Goal: Navigation & Orientation: Find specific page/section

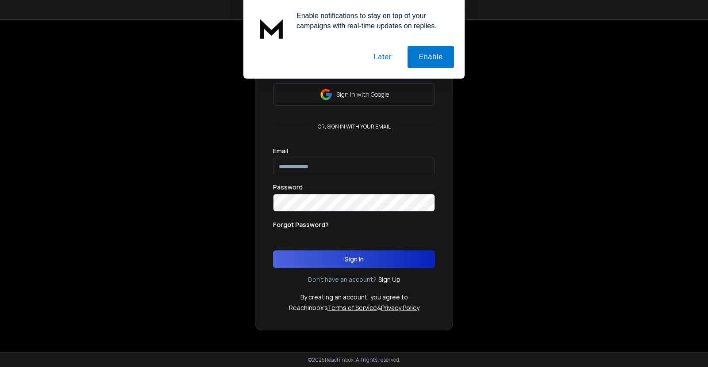
click at [385, 56] on button "Later" at bounding box center [382, 57] width 40 height 22
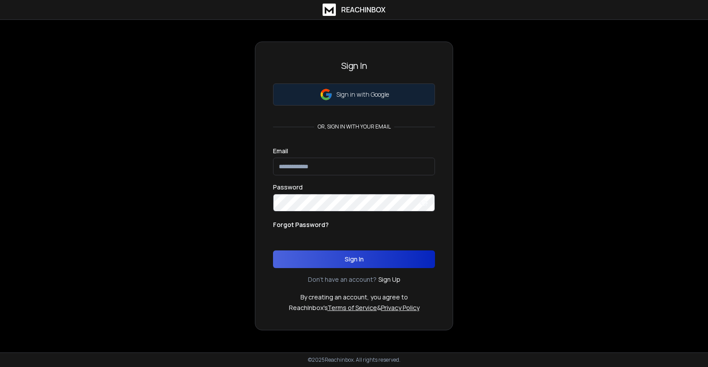
click at [355, 93] on p "Sign in with Google" at bounding box center [362, 94] width 53 height 9
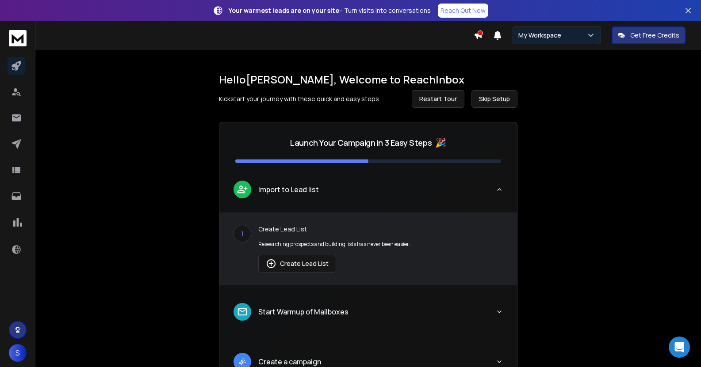
click at [559, 34] on p "My Workspace" at bounding box center [541, 35] width 46 height 9
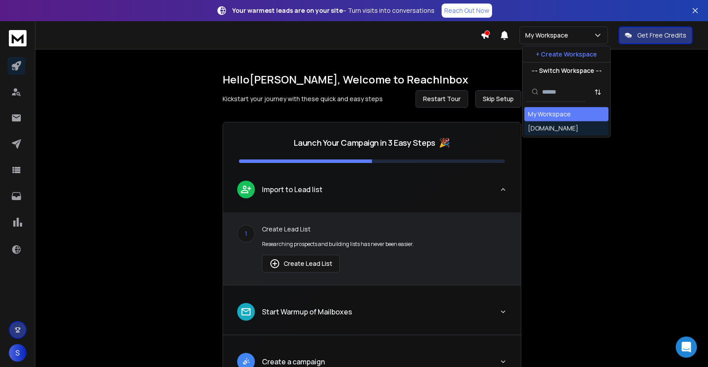
click at [576, 129] on div "[DOMAIN_NAME]" at bounding box center [553, 128] width 50 height 9
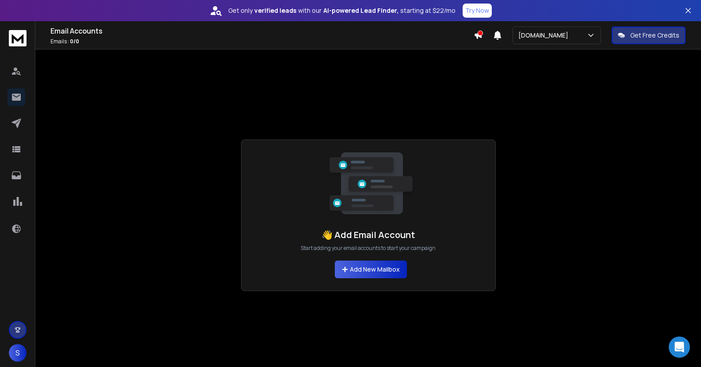
click at [12, 36] on img at bounding box center [18, 38] width 18 height 16
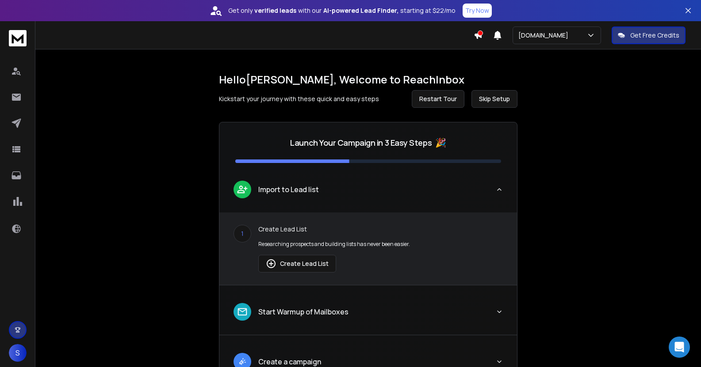
click at [471, 10] on p "Try Now" at bounding box center [477, 10] width 24 height 9
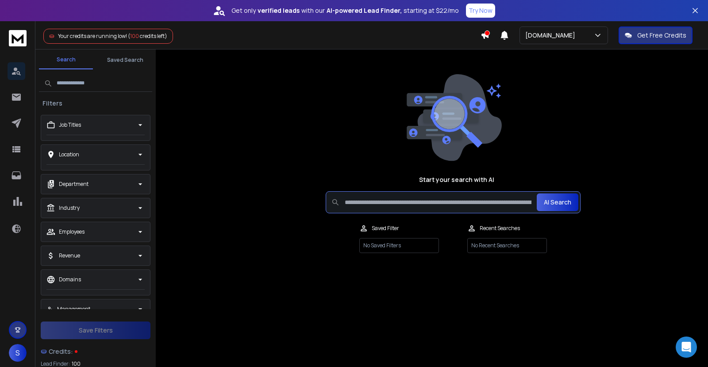
click at [164, 38] on span "( 100 credits left)" at bounding box center [147, 36] width 39 height 8
click at [137, 37] on span "100" at bounding box center [134, 36] width 9 height 8
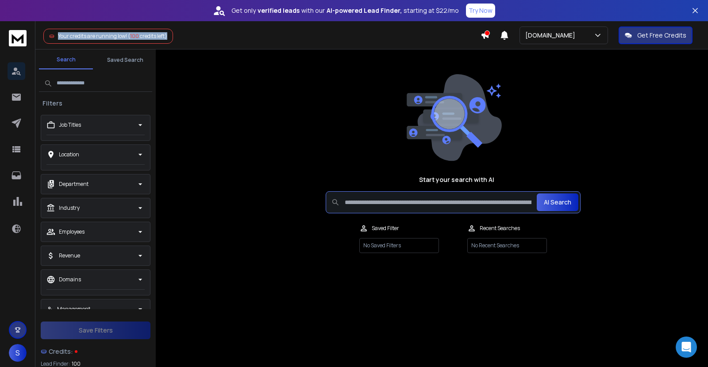
click at [137, 37] on span "100" at bounding box center [134, 36] width 9 height 8
click at [133, 35] on span "100" at bounding box center [134, 36] width 9 height 8
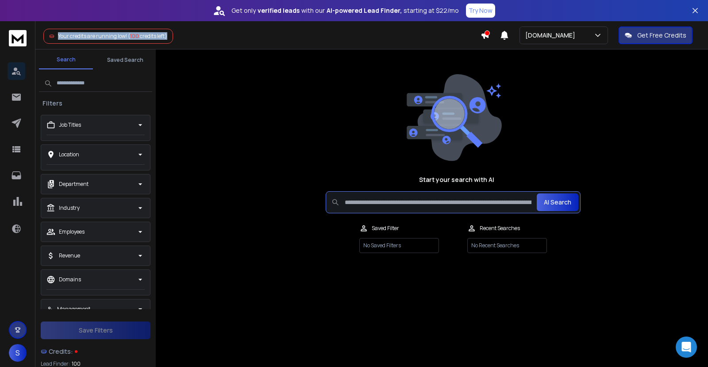
click at [133, 35] on span "100" at bounding box center [134, 36] width 9 height 8
click at [134, 35] on span "100" at bounding box center [134, 36] width 9 height 8
click at [134, 36] on span "100" at bounding box center [134, 36] width 9 height 8
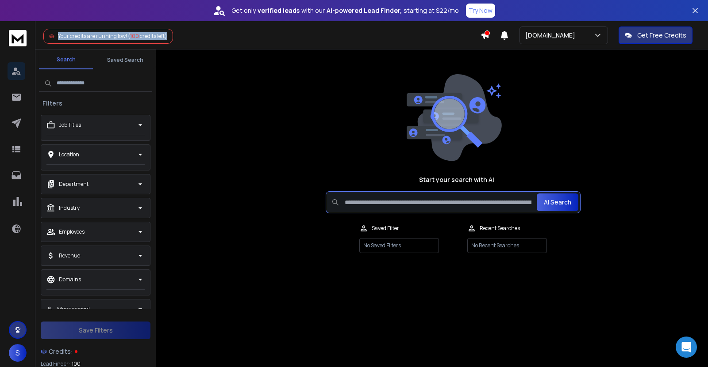
click at [137, 37] on span "100" at bounding box center [134, 36] width 9 height 8
click at [126, 39] on div "Your credits are running low! ( 100 credits left)" at bounding box center [108, 36] width 130 height 15
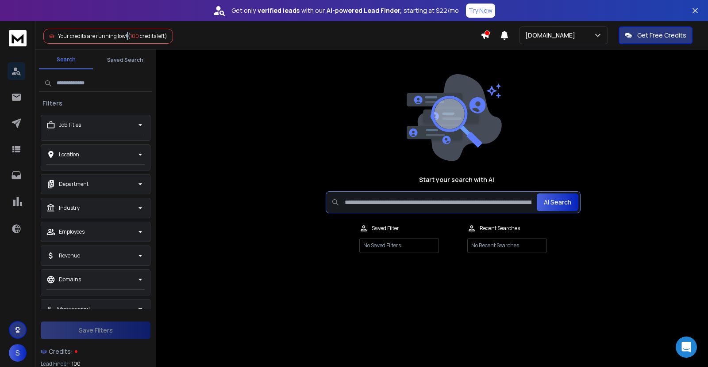
click at [126, 39] on div "Your credits are running low! ( 100 credits left)" at bounding box center [108, 36] width 130 height 15
click at [135, 38] on span "100" at bounding box center [134, 36] width 9 height 8
click at [53, 37] on icon at bounding box center [51, 36] width 5 height 5
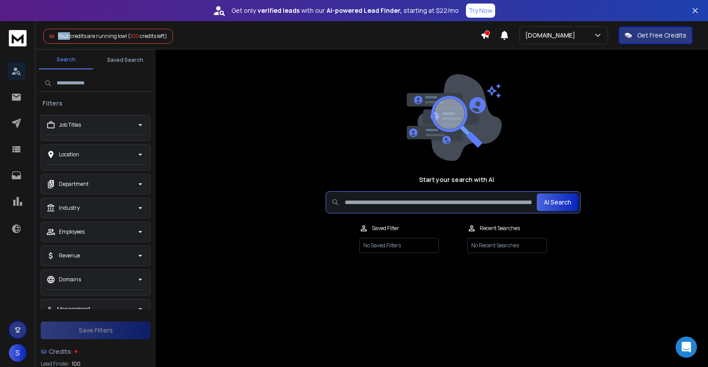
click at [53, 37] on icon at bounding box center [51, 36] width 5 height 5
click at [13, 202] on icon at bounding box center [17, 201] width 9 height 9
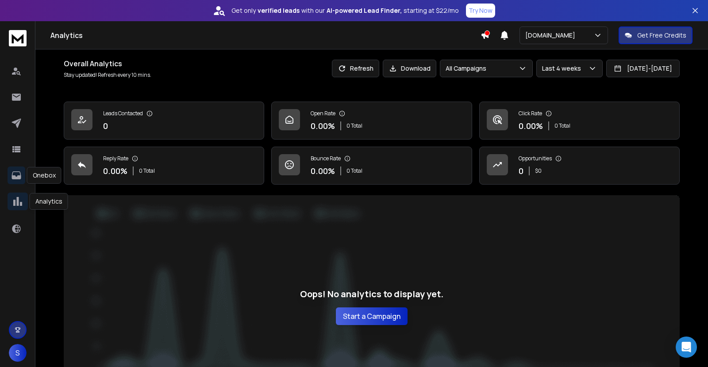
click at [16, 175] on icon at bounding box center [16, 175] width 11 height 11
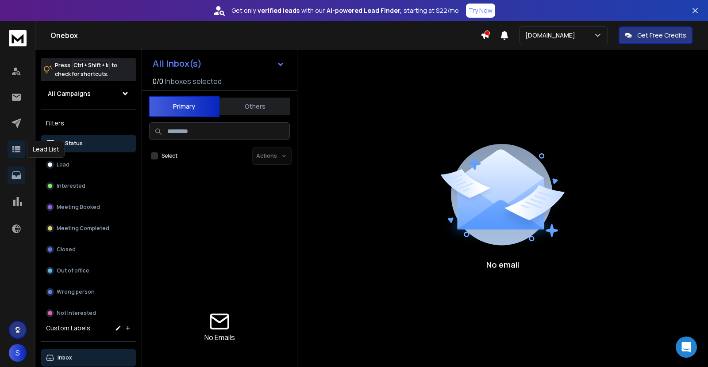
click at [11, 154] on icon at bounding box center [16, 149] width 11 height 11
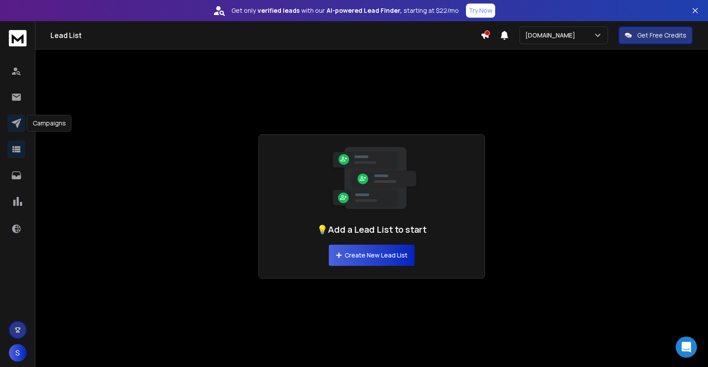
click at [18, 122] on icon at bounding box center [16, 123] width 11 height 11
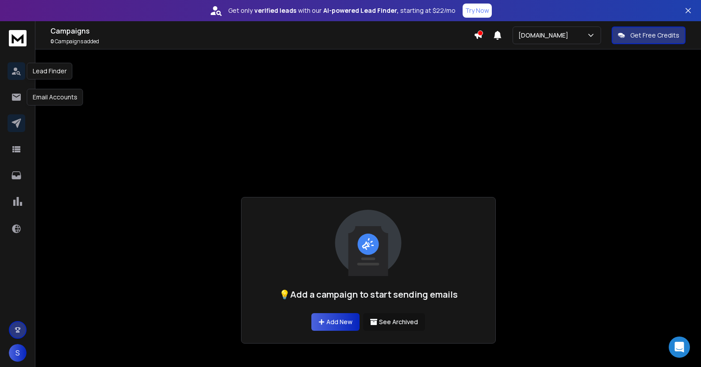
click at [17, 73] on icon at bounding box center [16, 73] width 9 height 4
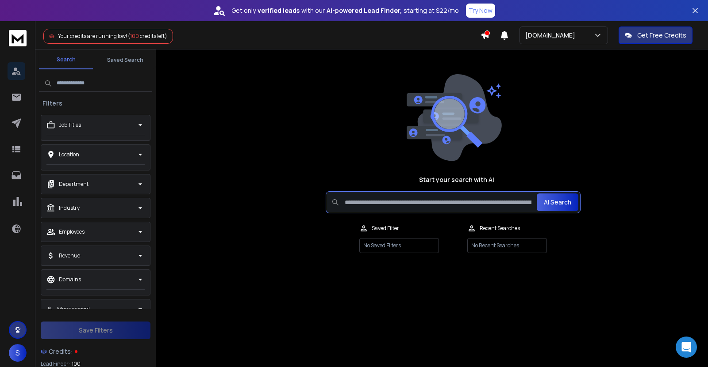
click at [16, 31] on img at bounding box center [18, 38] width 18 height 16
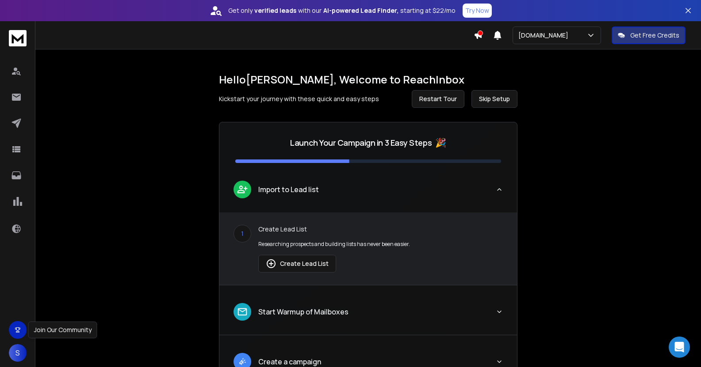
click at [19, 332] on icon at bounding box center [17, 330] width 5 height 7
click at [687, 8] on icon at bounding box center [688, 11] width 8 height 8
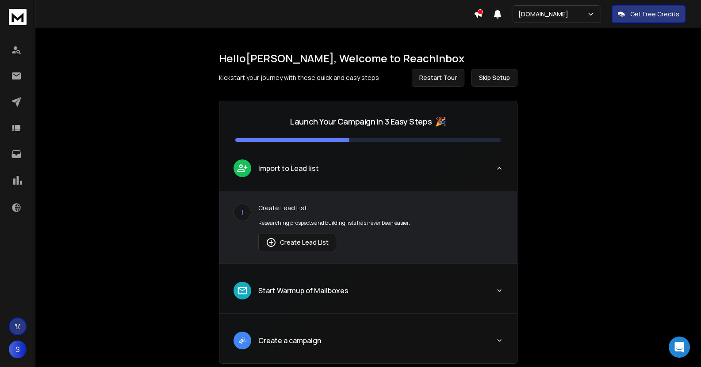
drag, startPoint x: 652, startPoint y: 388, endPoint x: 691, endPoint y: 388, distance: 38.9
drag, startPoint x: 691, startPoint y: 388, endPoint x: 111, endPoint y: 126, distance: 636.8
click at [111, 126] on div "Hello Stephen , Welcome to ReachInbox Kickstart your journey with these quick a…" at bounding box center [368, 207] width 637 height 341
click at [605, 168] on div "Hello Stephen , Welcome to ReachInbox Kickstart your journey with these quick a…" at bounding box center [368, 207] width 637 height 341
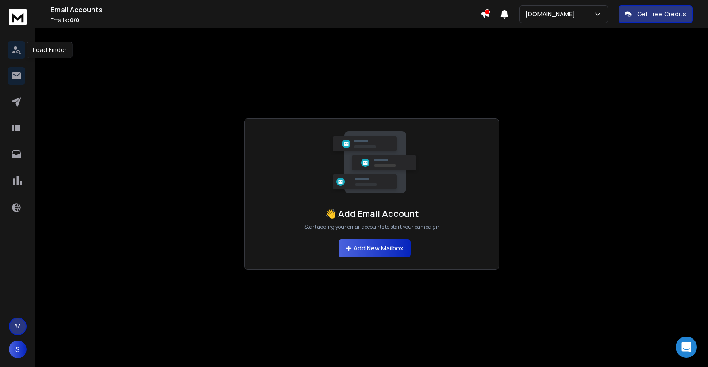
click at [20, 49] on icon at bounding box center [16, 50] width 11 height 11
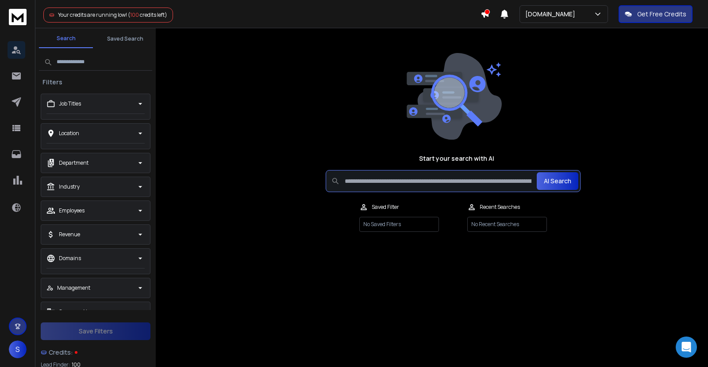
click at [142, 17] on span "( 100 credits left)" at bounding box center [147, 15] width 39 height 8
click at [55, 14] on div "Your credits are running low! ( 100 credits left)" at bounding box center [108, 14] width 118 height 7
click at [296, 279] on div "Your warmest leads are on your site – Turn visits into conversations Reach Out …" at bounding box center [354, 183] width 708 height 367
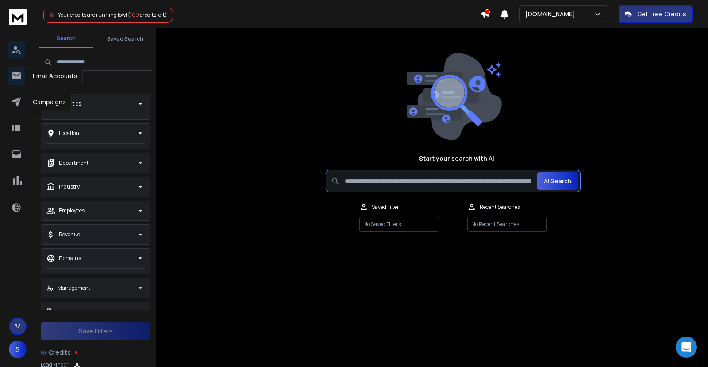
click at [22, 75] on link at bounding box center [17, 76] width 18 height 18
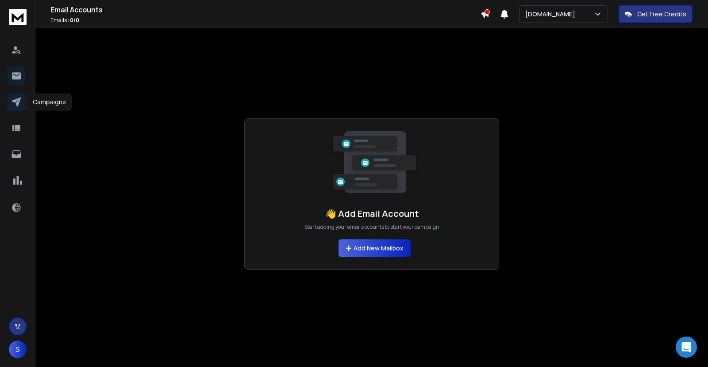
click at [17, 104] on icon at bounding box center [15, 101] width 9 height 9
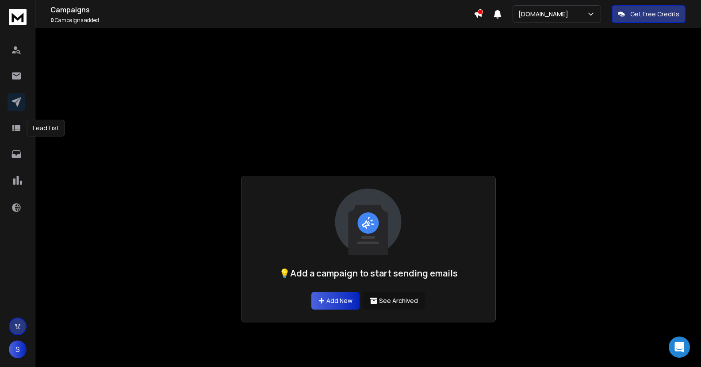
click at [13, 139] on div at bounding box center [18, 129] width 20 height 21
drag, startPoint x: 18, startPoint y: 144, endPoint x: 18, endPoint y: 153, distance: 9.3
click at [18, 147] on div at bounding box center [18, 128] width 20 height 184
click at [18, 158] on icon at bounding box center [16, 154] width 11 height 11
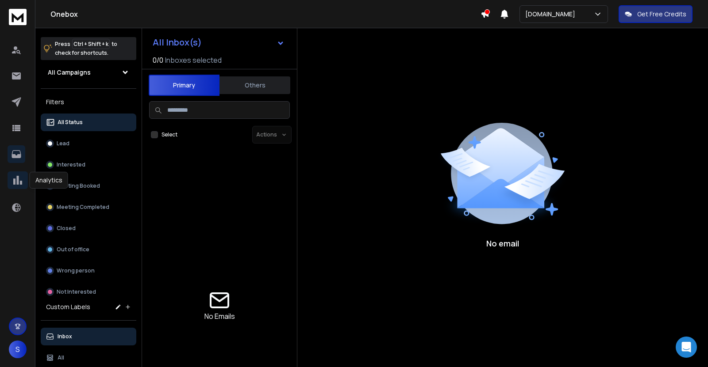
click at [18, 178] on icon at bounding box center [17, 180] width 9 height 9
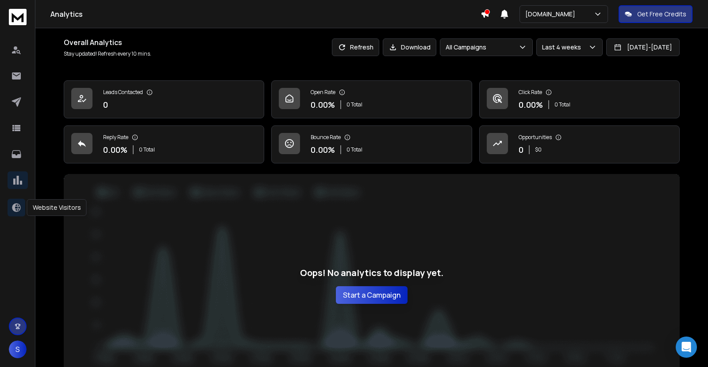
click at [16, 213] on icon at bounding box center [16, 208] width 11 height 11
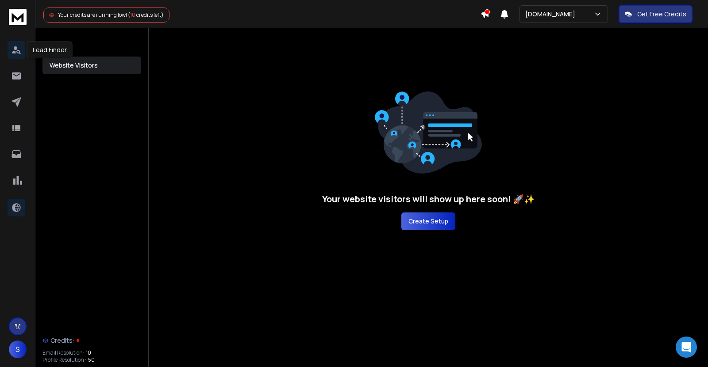
click at [14, 45] on icon at bounding box center [16, 50] width 11 height 11
